Goal: Task Accomplishment & Management: Manage account settings

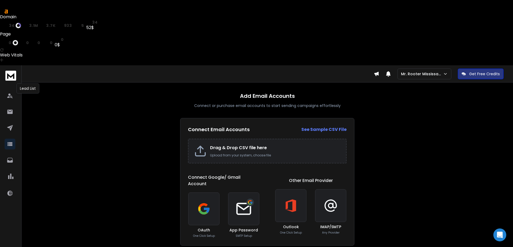
click at [8, 142] on icon at bounding box center [10, 144] width 5 height 4
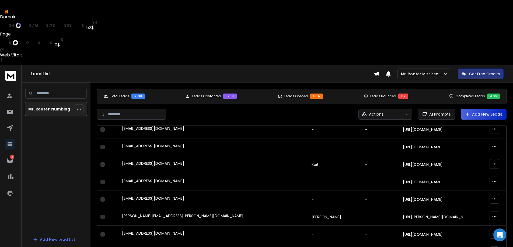
scroll to position [498, 0]
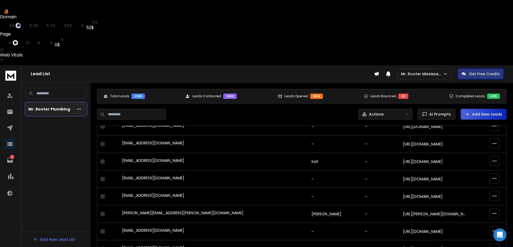
click at [61, 180] on div "Mr. Rooter Plumbing" at bounding box center [56, 196] width 69 height 189
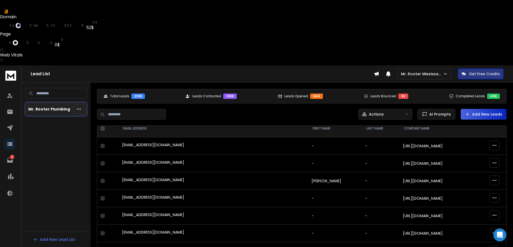
scroll to position [0, 0]
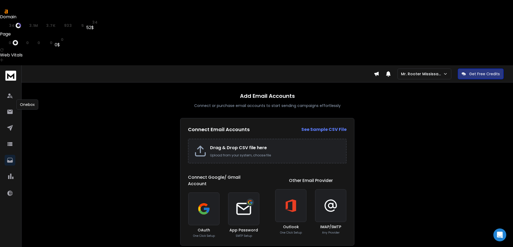
click at [11, 157] on icon at bounding box center [10, 160] width 6 height 6
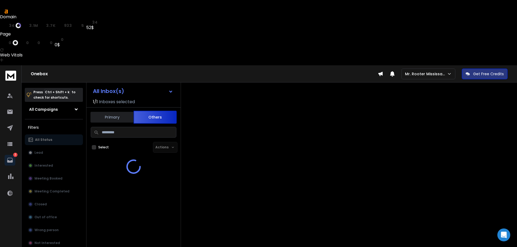
click at [156, 111] on button "Others" at bounding box center [154, 117] width 43 height 13
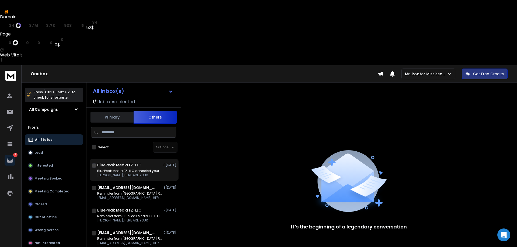
click at [145, 169] on p "BluePeak Media FZ-LLC canceled your" at bounding box center [128, 171] width 62 height 4
